Goal: Task Accomplishment & Management: Use online tool/utility

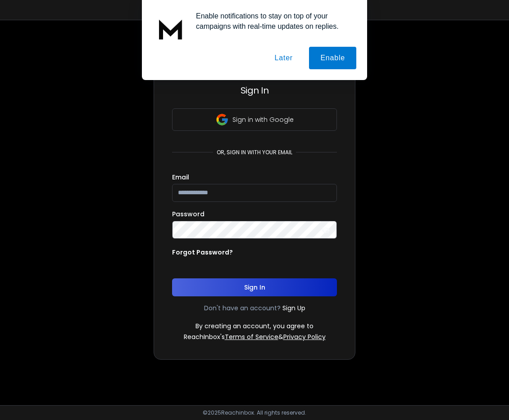
click at [293, 192] on input "email" at bounding box center [254, 193] width 165 height 18
click at [404, 135] on div "Welcome to ReachInbox 10x your leads, meetings and deals. Sign In Sign in with …" at bounding box center [254, 212] width 509 height 349
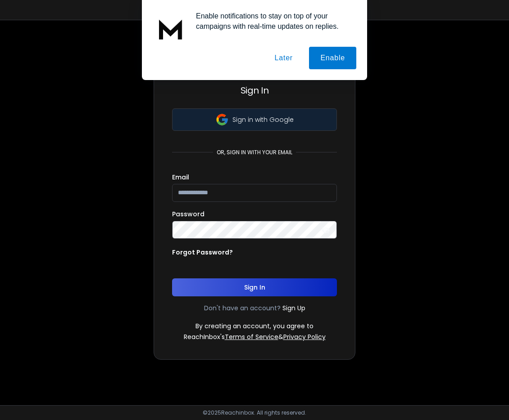
click at [278, 117] on p "Sign in with Google" at bounding box center [262, 119] width 61 height 9
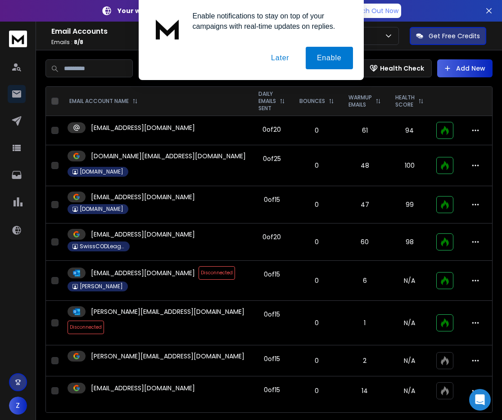
scroll to position [7, 0]
click at [341, 199] on td "47" at bounding box center [364, 204] width 47 height 37
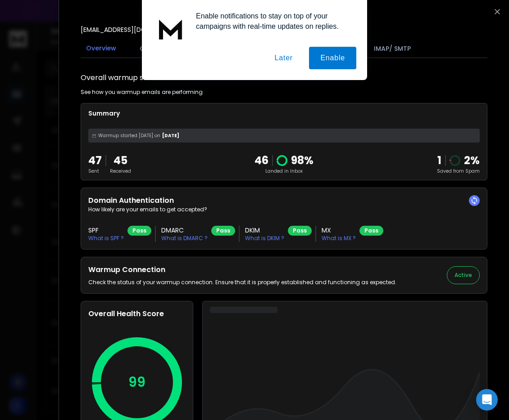
click at [497, 12] on div "Enable notifications to stay on top of your campaigns with real-time updates on…" at bounding box center [254, 40] width 509 height 80
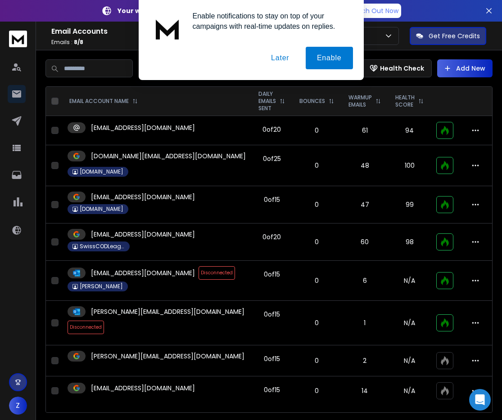
click at [283, 61] on button "Later" at bounding box center [280, 58] width 41 height 23
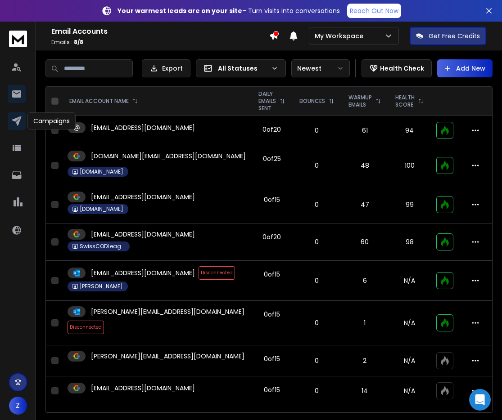
click at [22, 122] on icon at bounding box center [16, 121] width 11 height 11
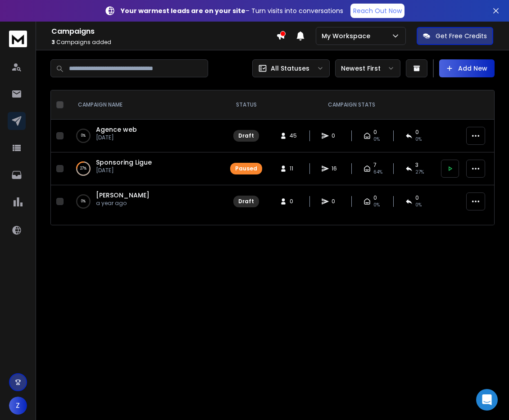
click at [103, 254] on div "Your warmest leads are on your site – Turn visits into conversations Reach Out …" at bounding box center [254, 210] width 509 height 420
click at [164, 86] on div "Campaigns 3 Campaigns Added All Statuses Newest First Add New CAMPAIGN NAME STA…" at bounding box center [272, 142] width 444 height 166
click at [133, 84] on div "Campaigns 3 Campaigns Added All Statuses Newest First Add New CAMPAIGN NAME STA…" at bounding box center [272, 142] width 444 height 166
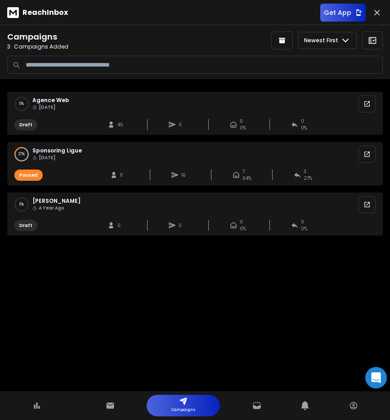
click at [43, 41] on h2 "Campaigns" at bounding box center [99, 37] width 185 height 13
click at [93, 41] on h2 "Campaigns" at bounding box center [99, 37] width 185 height 13
click at [65, 77] on div "Campaigns 3 Campaigns Added Newest First" at bounding box center [195, 52] width 390 height 54
